Goal: Information Seeking & Learning: Find contact information

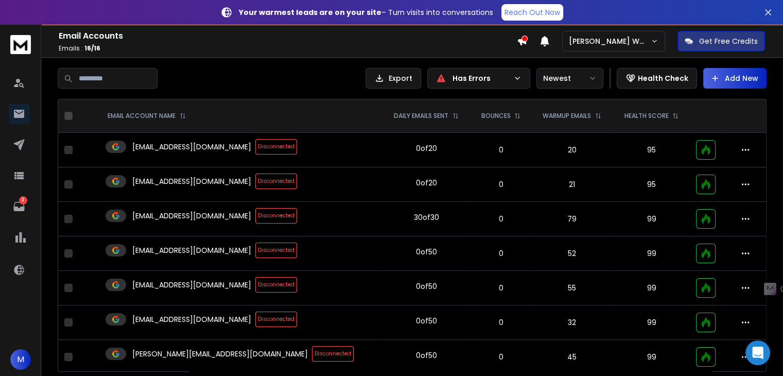
scroll to position [316, 0]
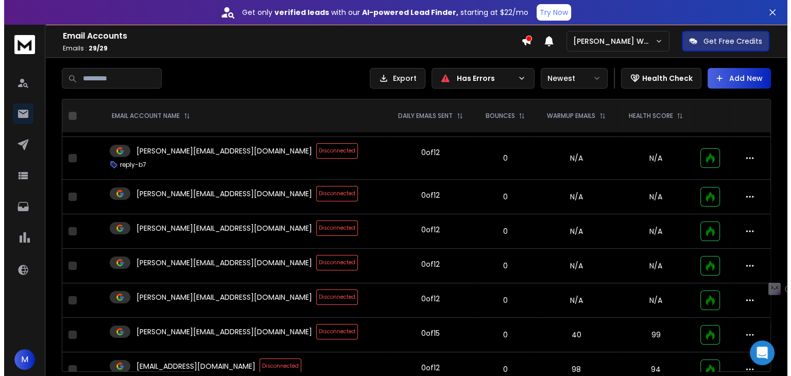
scroll to position [8, 0]
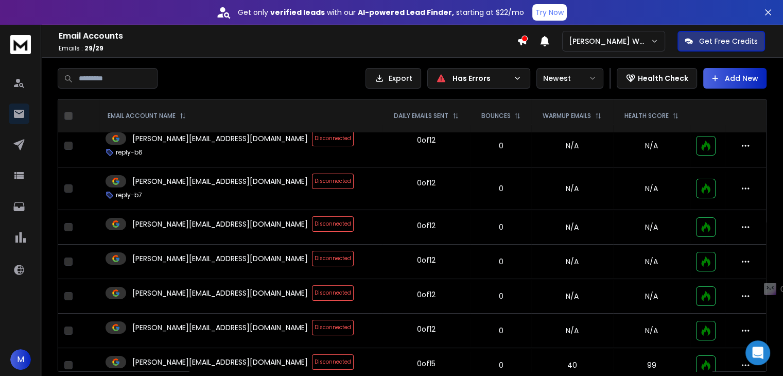
click at [507, 76] on p "Has Errors" at bounding box center [481, 78] width 57 height 10
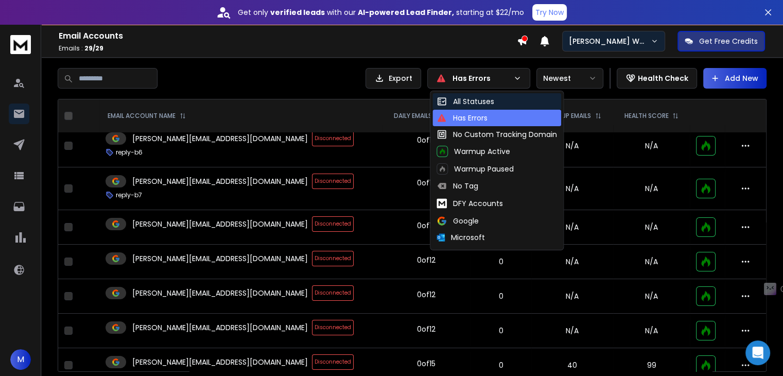
click at [622, 38] on p "[PERSON_NAME] Workspace" at bounding box center [610, 41] width 82 height 10
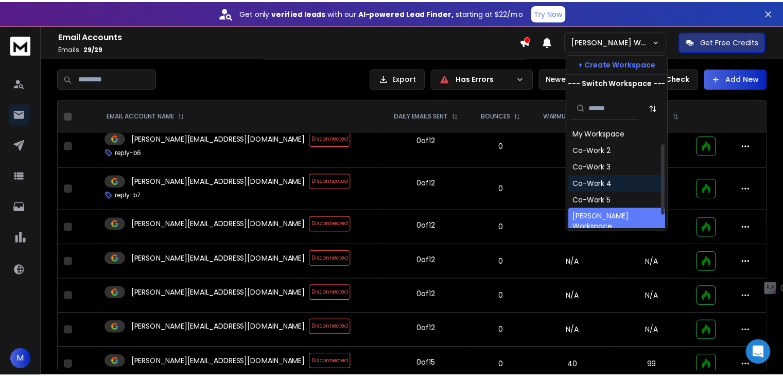
scroll to position [45, 0]
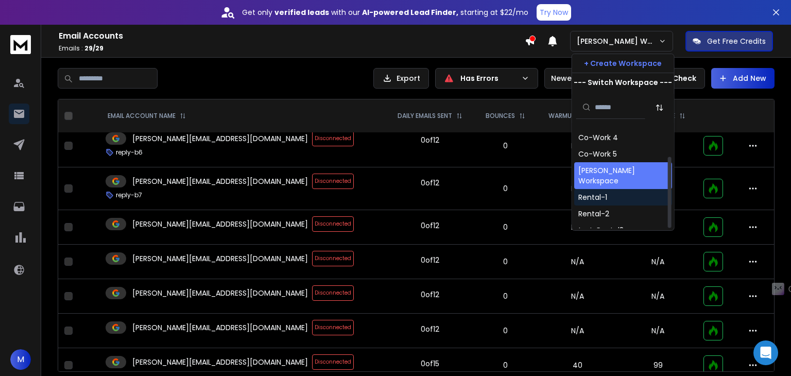
click at [607, 192] on div "Rental-1" at bounding box center [592, 197] width 29 height 10
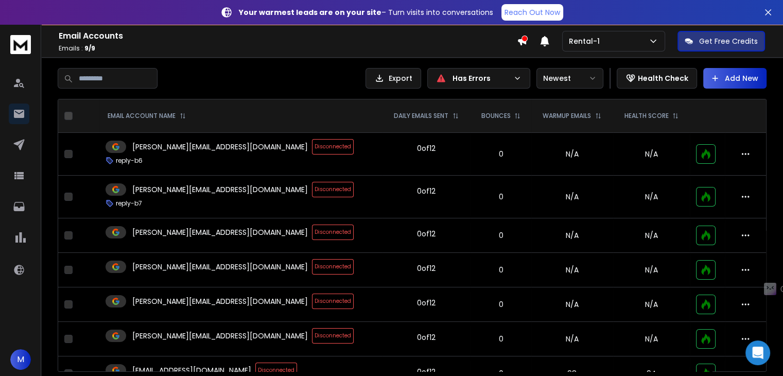
click at [130, 202] on p "reply-b7" at bounding box center [129, 203] width 26 height 8
click at [15, 145] on icon at bounding box center [18, 144] width 11 height 11
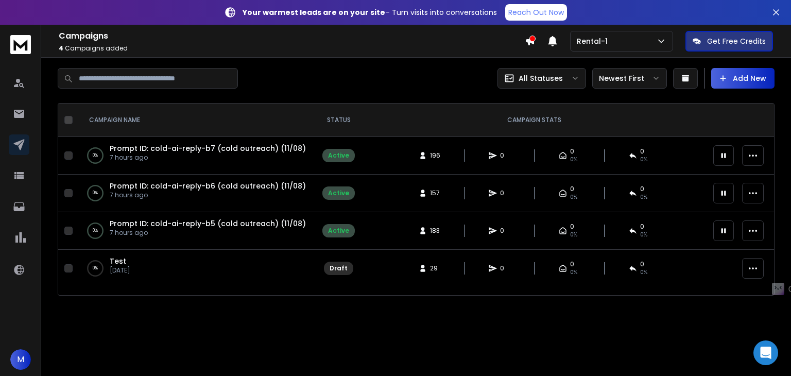
click at [196, 185] on span "Prompt ID: cold-ai-reply-b6 (cold outreach) (11/08)" at bounding box center [208, 186] width 196 height 10
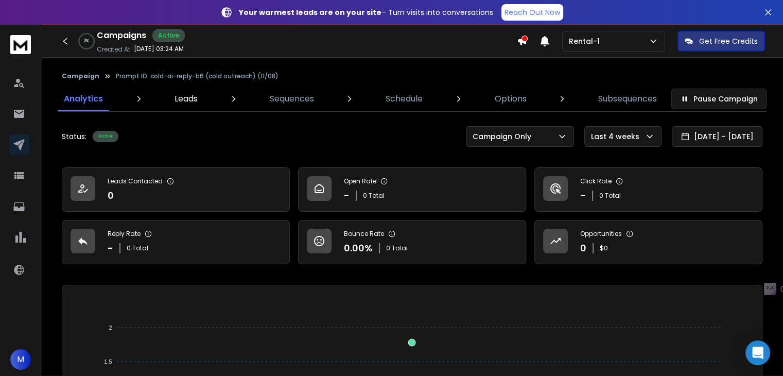
click at [191, 105] on p "Leads" at bounding box center [186, 99] width 23 height 12
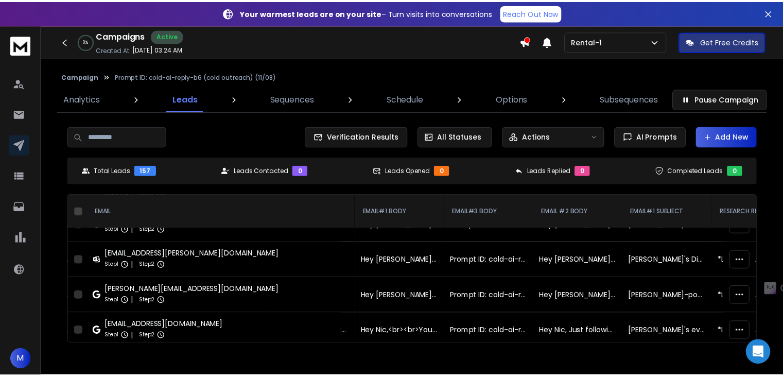
scroll to position [235, 894]
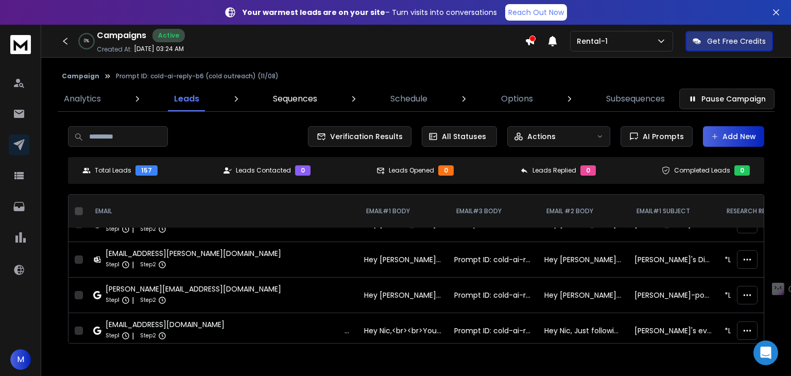
click at [290, 104] on p "Sequences" at bounding box center [295, 99] width 44 height 12
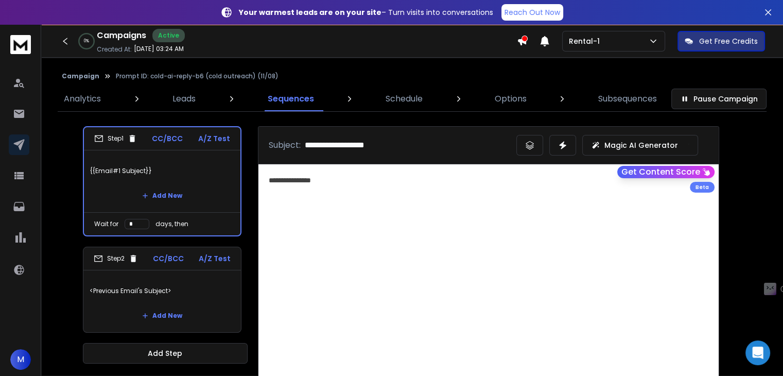
click at [488, 96] on div "Analytics Leads Sequences Schedule Options Subsequences" at bounding box center [360, 98] width 605 height 25
click at [501, 98] on p "Options" at bounding box center [511, 99] width 32 height 12
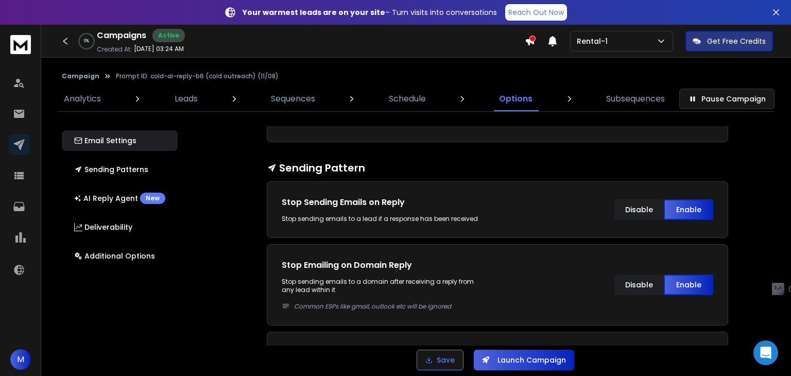
scroll to position [303, 0]
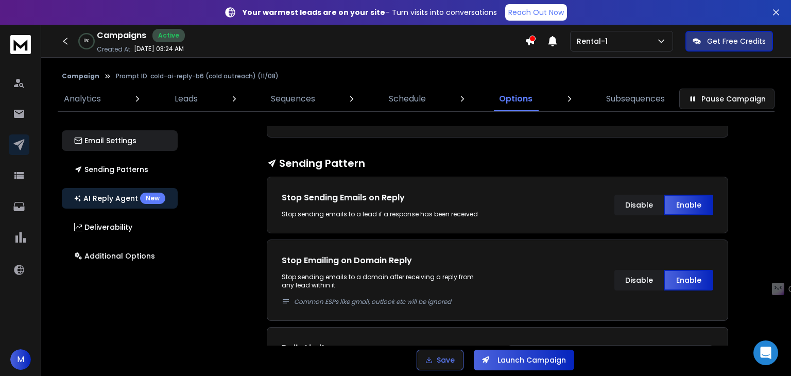
click at [119, 199] on p "AI Reply Agent New" at bounding box center [119, 198] width 91 height 11
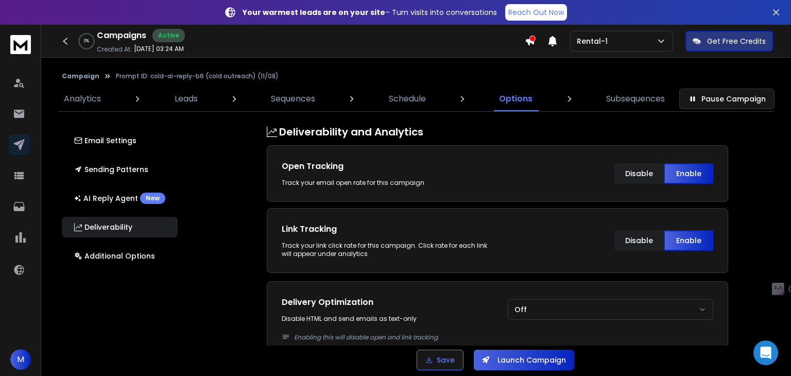
scroll to position [1166, 0]
click at [197, 94] on p "Leads" at bounding box center [186, 99] width 23 height 12
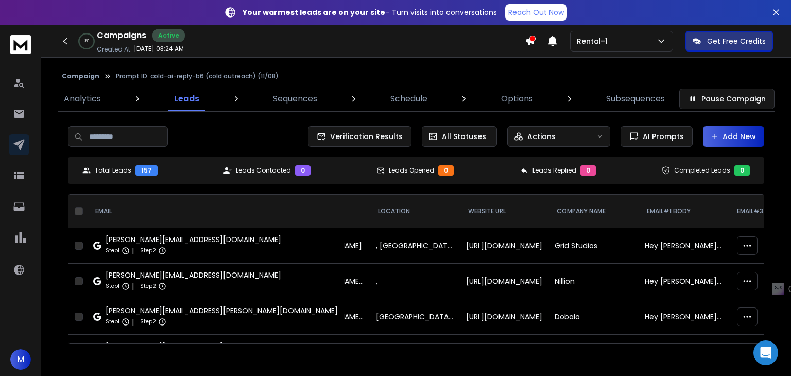
scroll to position [0, 624]
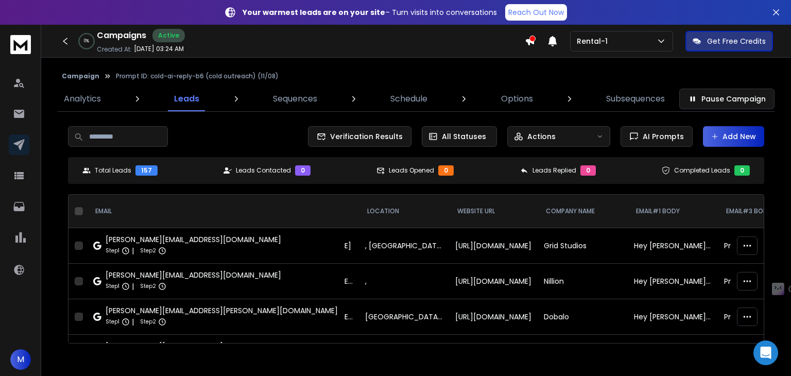
click at [628, 241] on td "Hey Danny,<br><br>Noticed your recent merger with Fondness to form Grid Product…" at bounding box center [673, 246] width 90 height 36
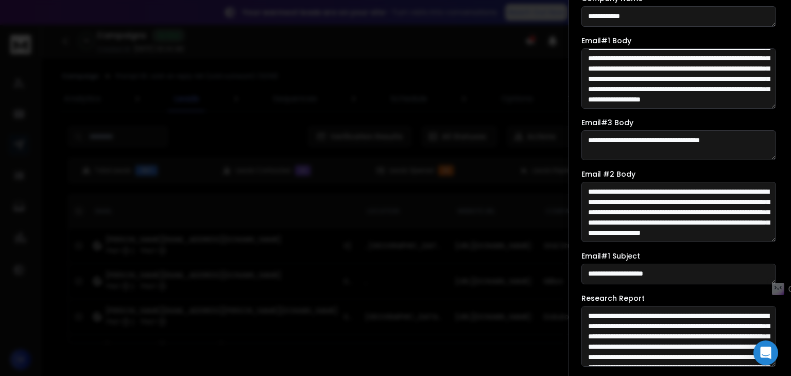
scroll to position [21, 0]
click at [712, 221] on textarea "**********" at bounding box center [678, 212] width 195 height 61
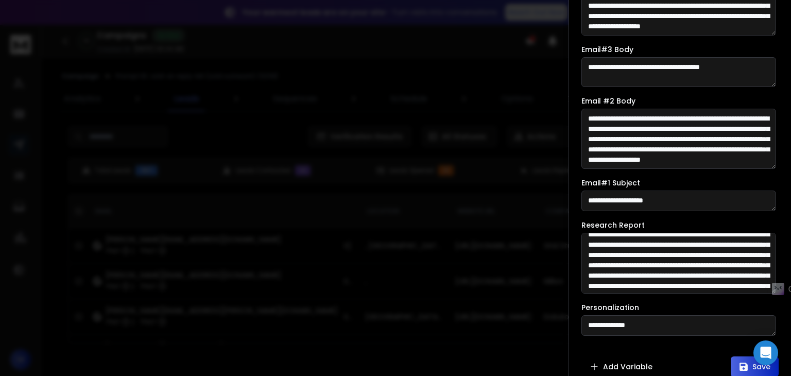
scroll to position [214, 0]
click at [661, 272] on textarea at bounding box center [678, 263] width 195 height 61
click at [669, 260] on textarea at bounding box center [678, 263] width 195 height 61
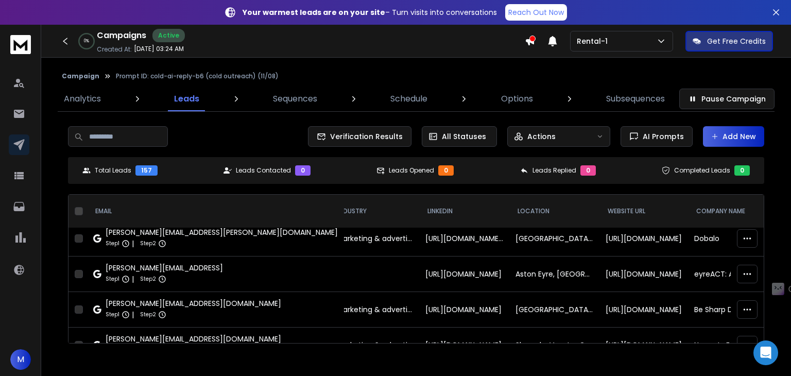
scroll to position [78, 474]
click at [599, 237] on td "http://www.instinctone.de" at bounding box center [643, 239] width 89 height 36
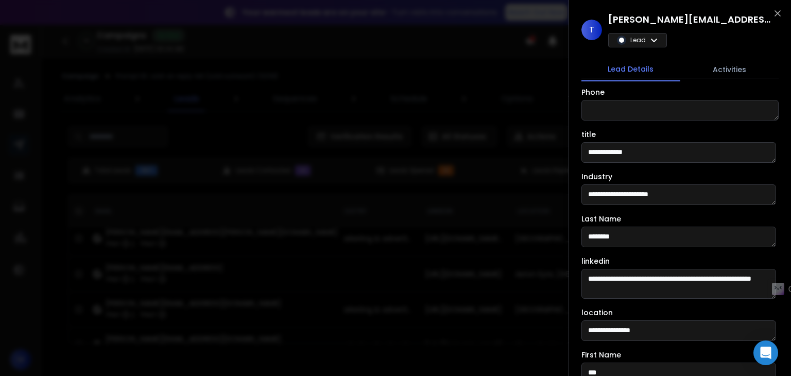
drag, startPoint x: 619, startPoint y: 287, endPoint x: 640, endPoint y: 282, distance: 21.6
click at [640, 282] on textarea "**********" at bounding box center [678, 284] width 195 height 30
drag, startPoint x: 640, startPoint y: 282, endPoint x: 672, endPoint y: 281, distance: 32.0
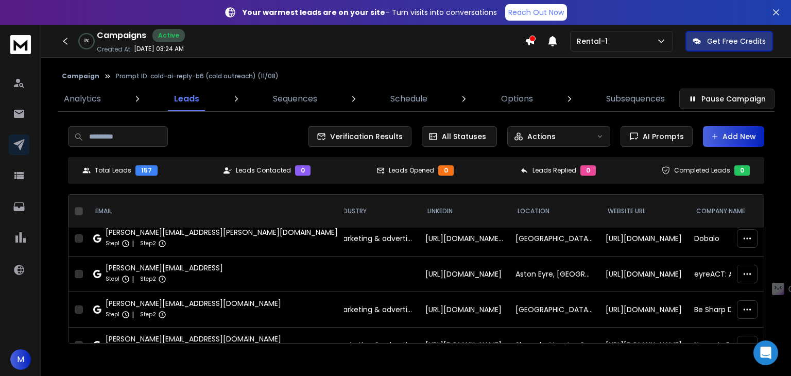
click at [509, 237] on td "Hamburg, Hamburg" at bounding box center [554, 239] width 90 height 36
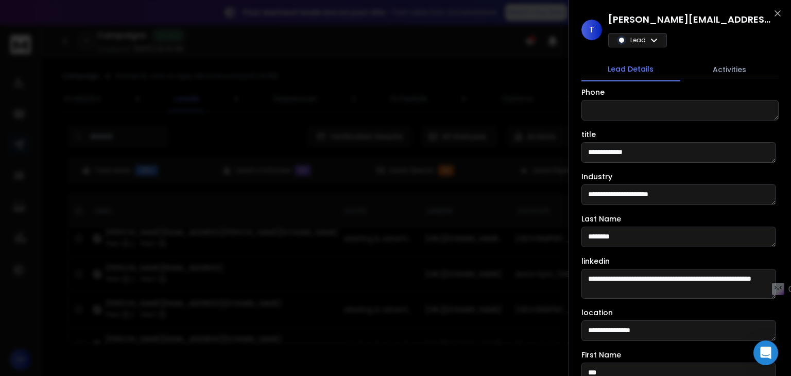
click at [642, 19] on h1 "tom.knueppel@instinctone.de" at bounding box center [690, 19] width 165 height 14
copy h1 "tom.knueppel@instinctone.de"
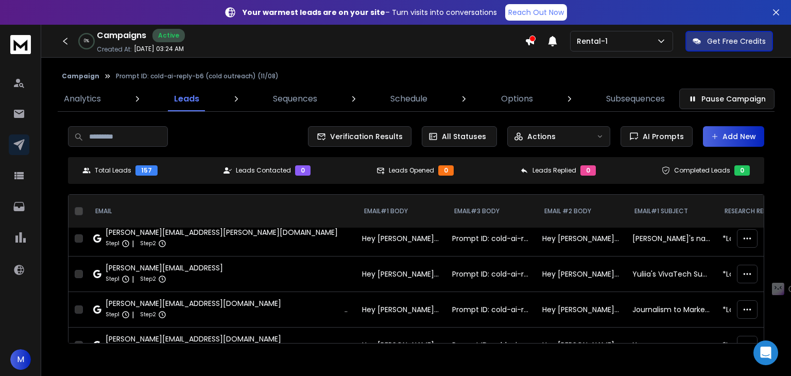
scroll to position [78, 896]
click at [19, 139] on icon at bounding box center [19, 145] width 12 height 12
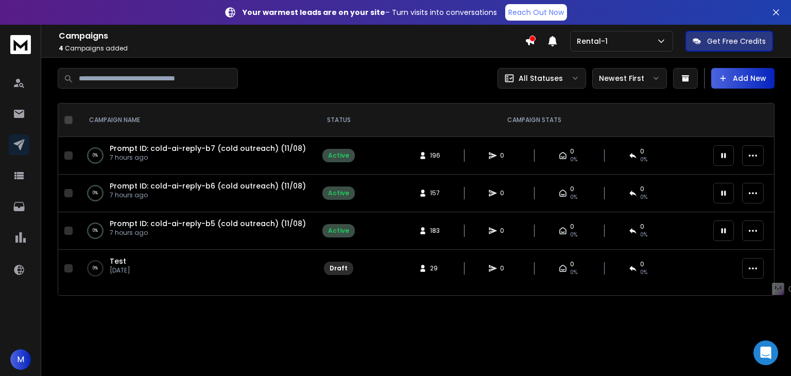
click at [163, 260] on div "0 % Test 15 days ago" at bounding box center [196, 268] width 219 height 25
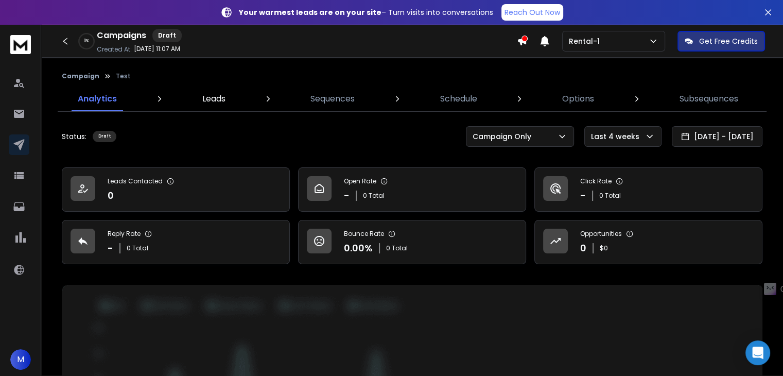
click at [218, 99] on p "Leads" at bounding box center [213, 99] width 23 height 12
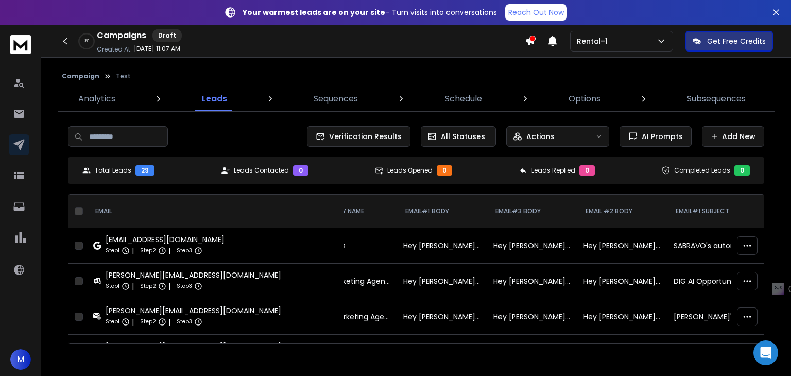
scroll to position [0, 719]
click at [21, 151] on link at bounding box center [19, 144] width 21 height 21
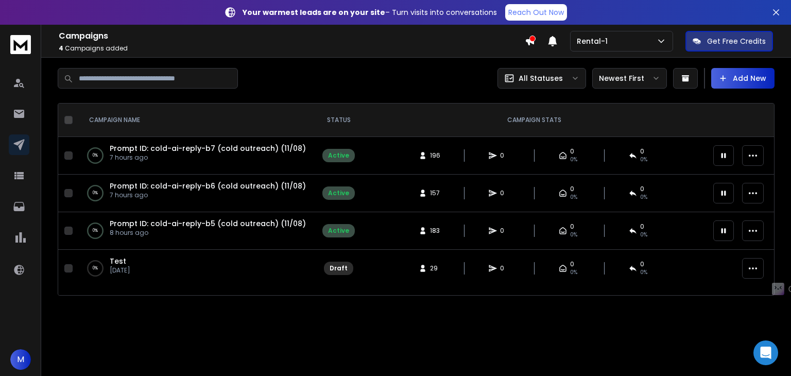
click at [187, 193] on p "7 hours ago" at bounding box center [208, 195] width 196 height 8
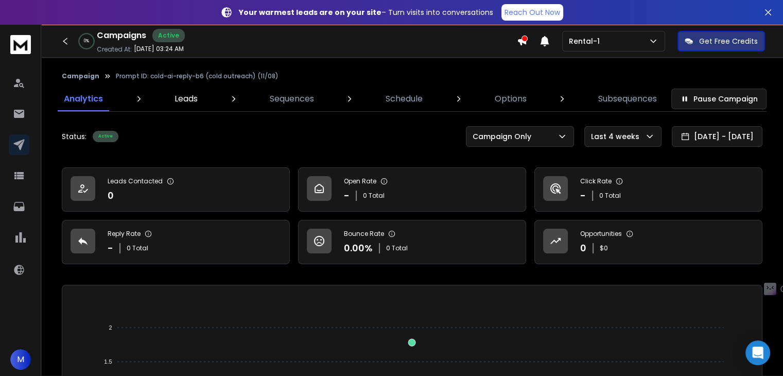
click at [188, 97] on p "Leads" at bounding box center [186, 99] width 23 height 12
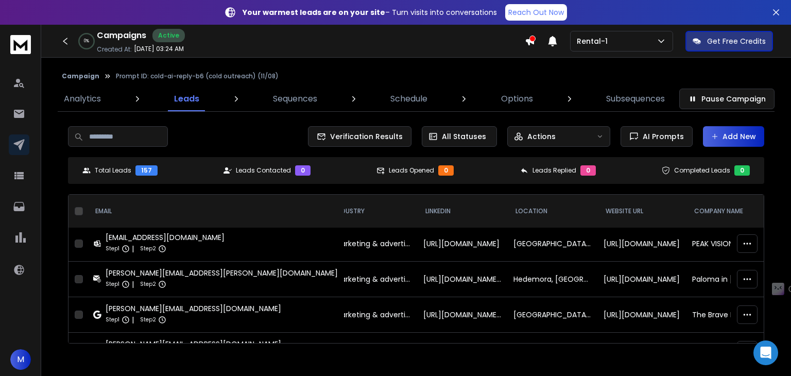
scroll to position [1143, 476]
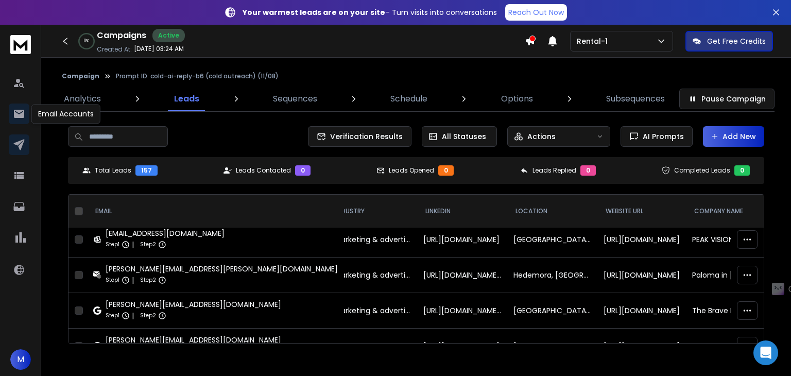
click at [21, 113] on icon at bounding box center [19, 114] width 10 height 8
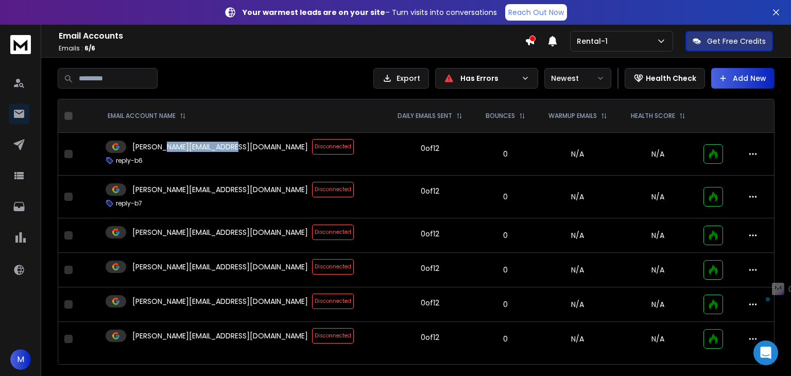
drag, startPoint x: 227, startPoint y: 149, endPoint x: 161, endPoint y: 149, distance: 65.9
click at [161, 149] on p "[PERSON_NAME][EMAIL_ADDRESS][DOMAIN_NAME]" at bounding box center [220, 147] width 176 height 10
copy p "joincoldboxly.com"
copy p "flywebaitech.com"
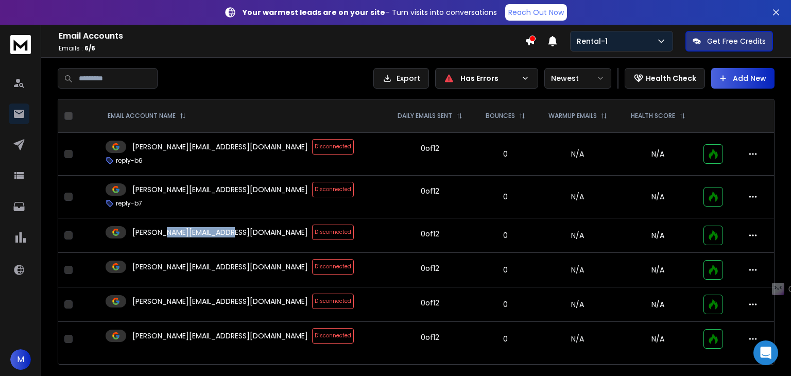
click at [647, 39] on div "Rental-1" at bounding box center [622, 41] width 90 height 10
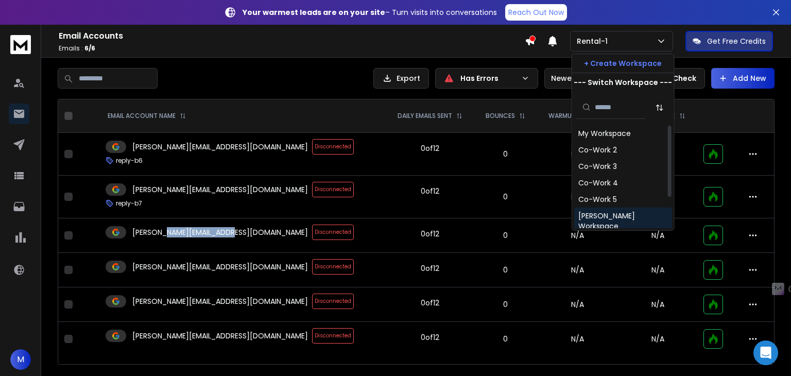
click at [598, 218] on div "Pierce's Workspace" at bounding box center [623, 221] width 90 height 21
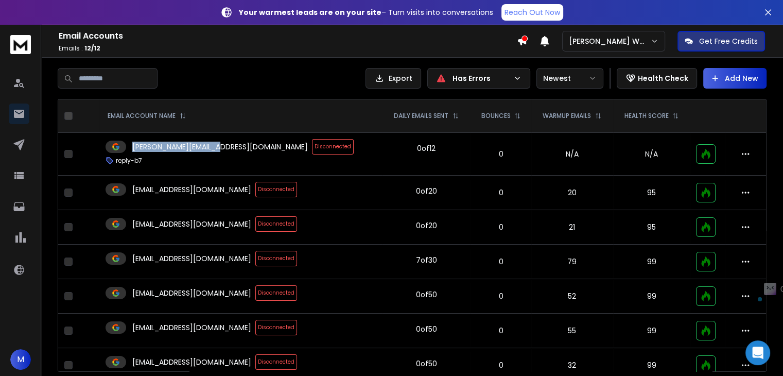
copy p "[PERSON_NAME][EMAIL_ADDRESS][DOMAIN_NAME]"
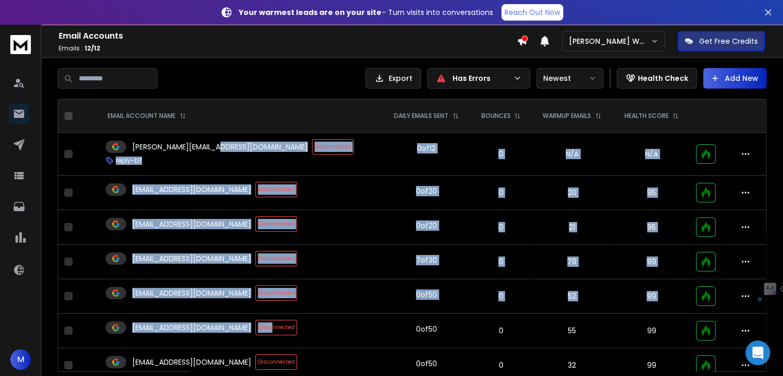
drag, startPoint x: 220, startPoint y: 146, endPoint x: 219, endPoint y: 347, distance: 200.8
click at [219, 347] on tbody "[PERSON_NAME][EMAIL_ADDRESS][DOMAIN_NAME] Disconnected reply-b7 0 of 12 0 N/A N…" at bounding box center [412, 344] width 708 height 422
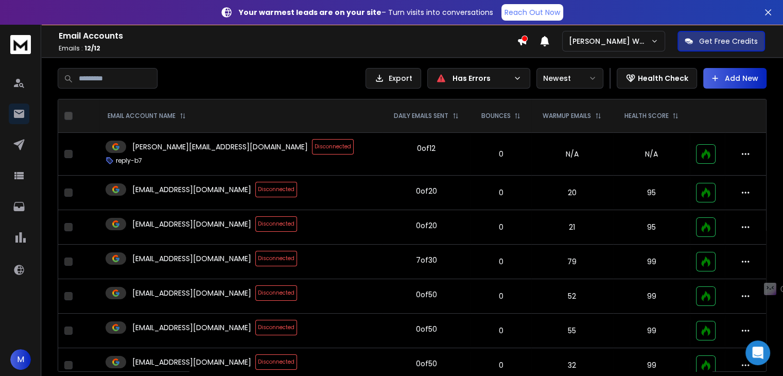
click at [16, 308] on div "M" at bounding box center [20, 202] width 41 height 355
click at [619, 41] on p "[PERSON_NAME] Workspace" at bounding box center [610, 41] width 82 height 10
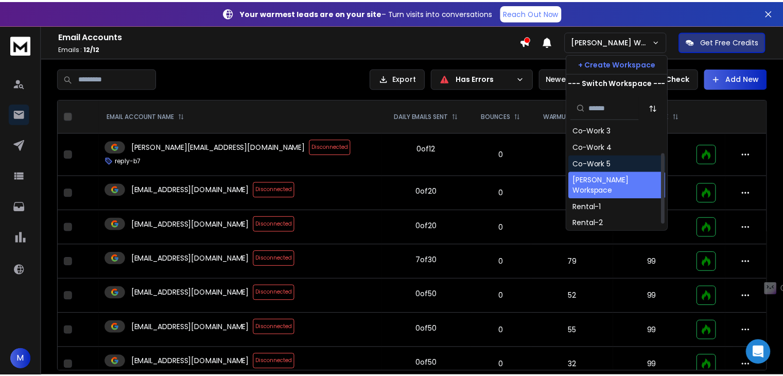
scroll to position [41, 0]
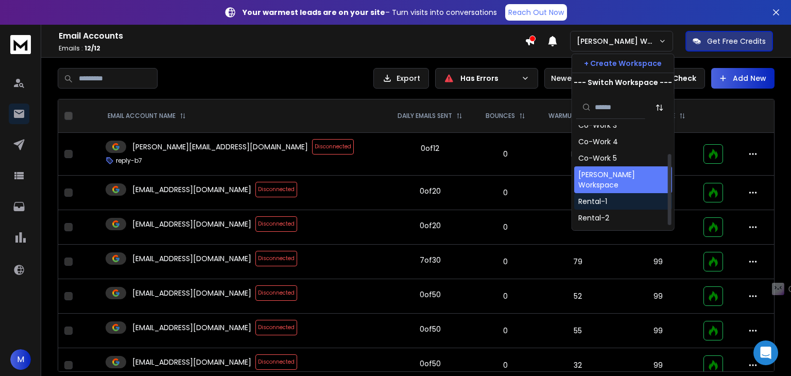
click at [603, 196] on div "Rental-1" at bounding box center [592, 201] width 29 height 10
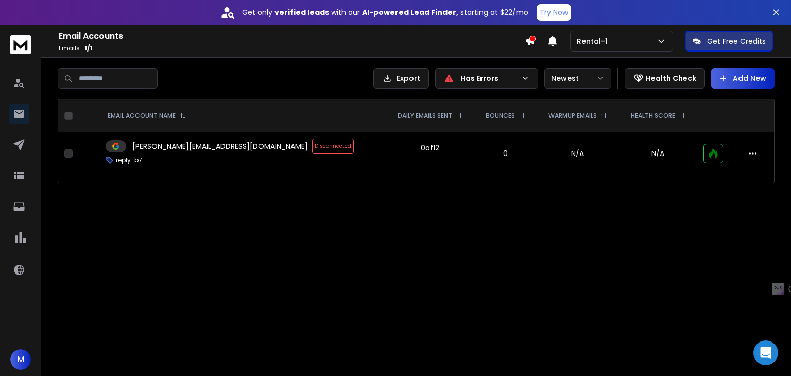
click at [513, 72] on div "Has Errors" at bounding box center [486, 78] width 103 height 21
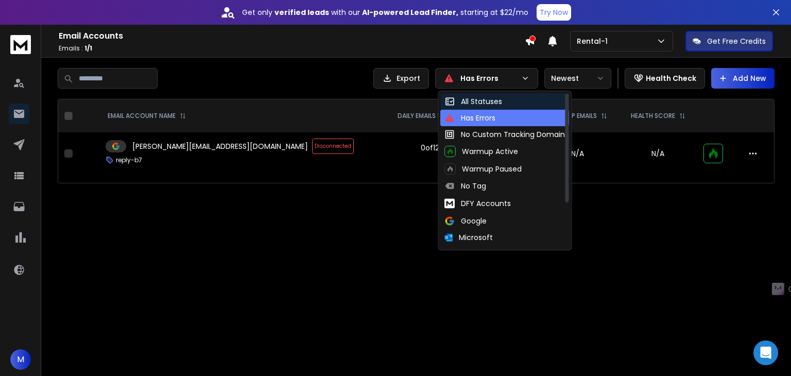
click at [473, 104] on div "All Statuses" at bounding box center [473, 101] width 58 height 10
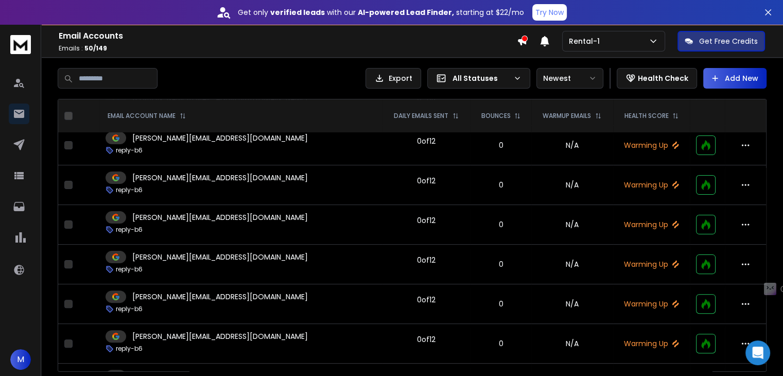
scroll to position [332, 0]
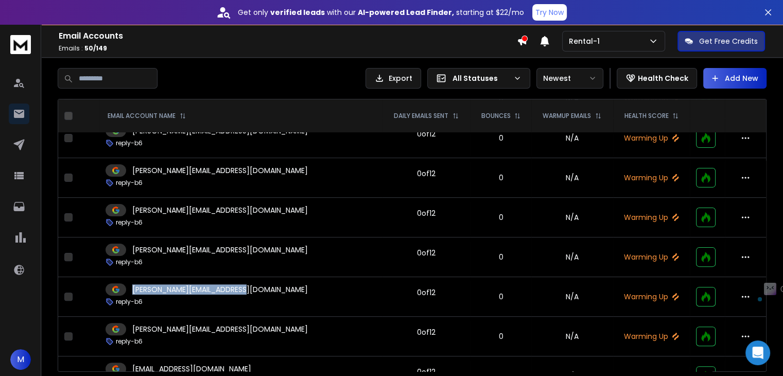
copy p "[PERSON_NAME][EMAIL_ADDRESS][DOMAIN_NAME]"
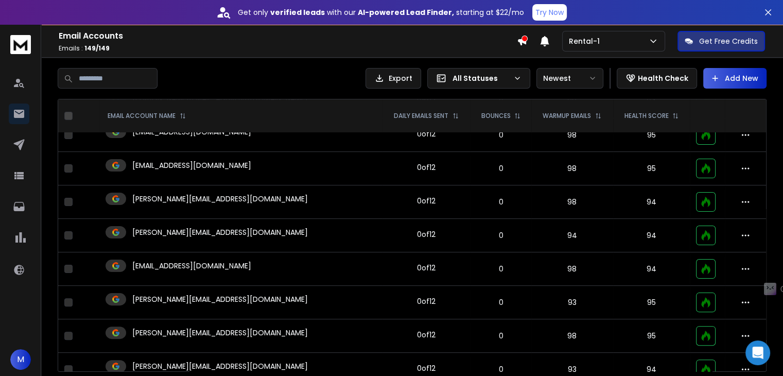
scroll to position [4206, 0]
copy p "[PERSON_NAME][EMAIL_ADDRESS][DOMAIN_NAME]"
